Goal: Task Accomplishment & Management: Use online tool/utility

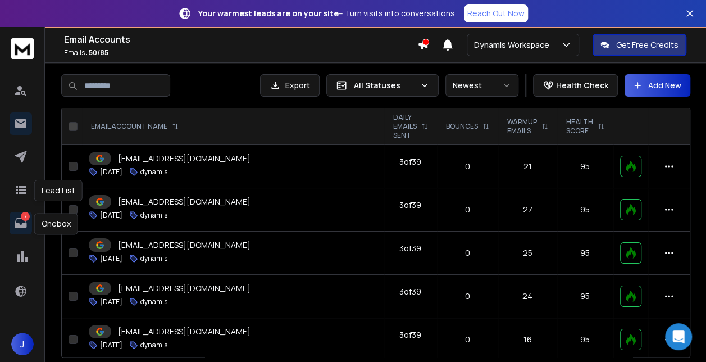
click at [19, 219] on icon at bounding box center [21, 223] width 12 height 10
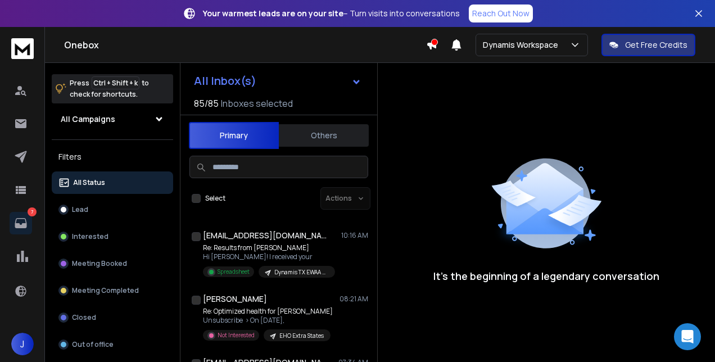
click at [114, 217] on button "Lead" at bounding box center [112, 209] width 121 height 22
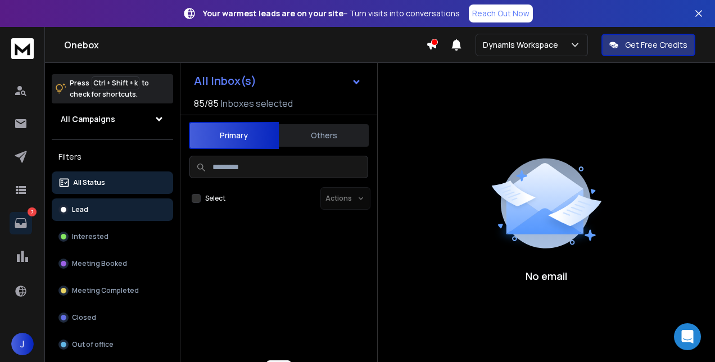
click at [84, 175] on button "All Status" at bounding box center [112, 182] width 121 height 22
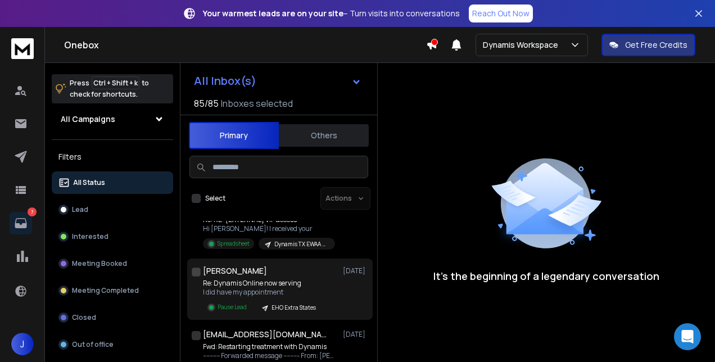
scroll to position [3038, 0]
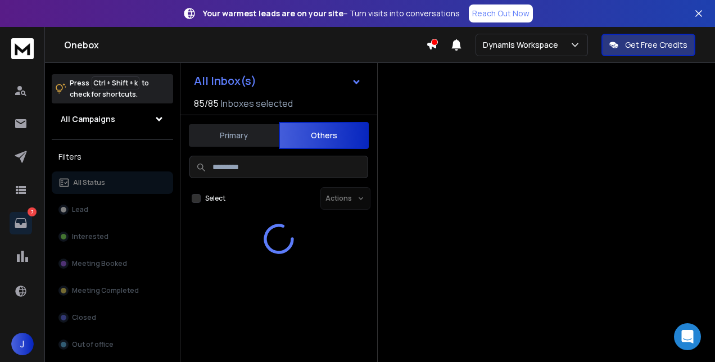
click at [327, 126] on button "Others" at bounding box center [324, 135] width 90 height 27
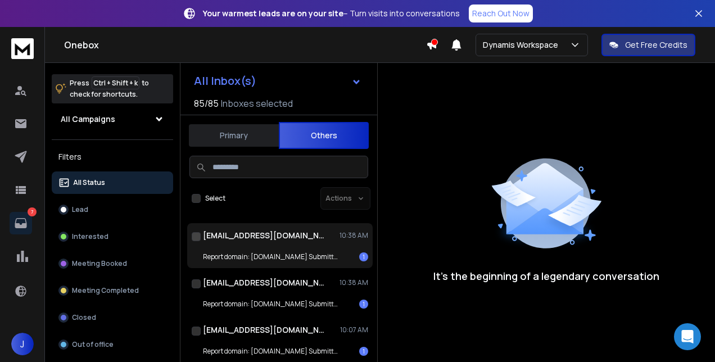
click at [327, 248] on div "Report domain: [DOMAIN_NAME] Submitter: [DOMAIN_NAME] 1" at bounding box center [285, 252] width 165 height 18
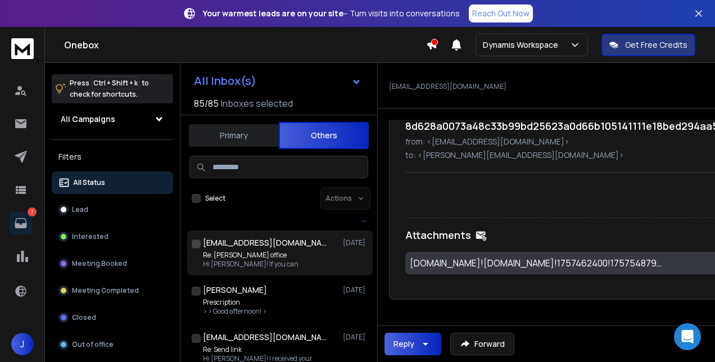
scroll to position [731, 0]
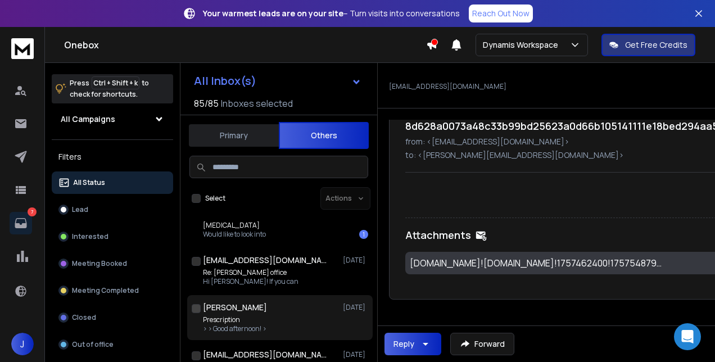
click at [302, 317] on div "Prescription > > ﻿Good afternoon! >" at bounding box center [285, 324] width 165 height 18
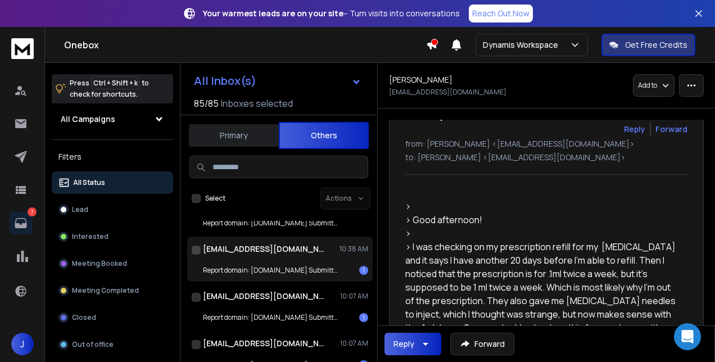
scroll to position [0, 0]
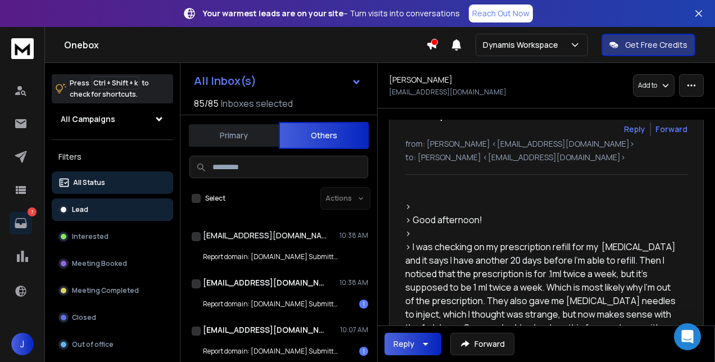
click at [90, 205] on button "Lead" at bounding box center [112, 209] width 121 height 22
